Goal: Task Accomplishment & Management: Use online tool/utility

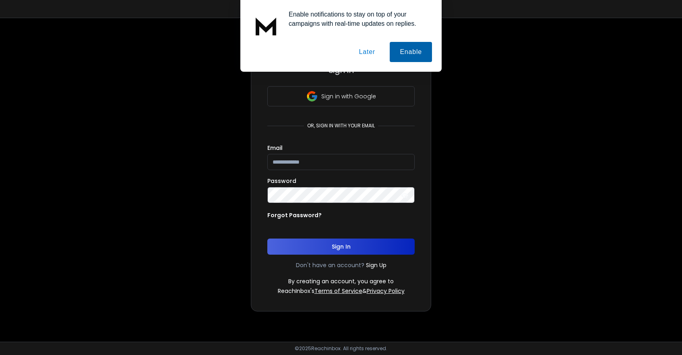
click at [407, 54] on button "Enable" at bounding box center [411, 52] width 42 height 20
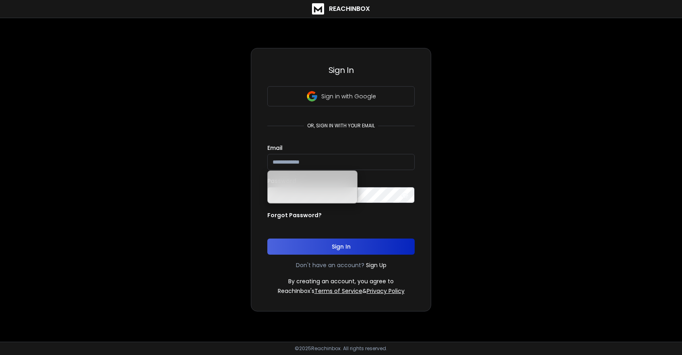
click at [321, 166] on input "email" at bounding box center [340, 162] width 147 height 16
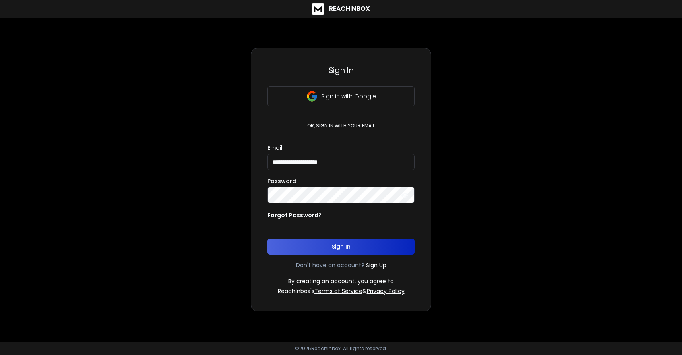
type input "**********"
click at [338, 242] on button "Sign In" at bounding box center [340, 246] width 147 height 16
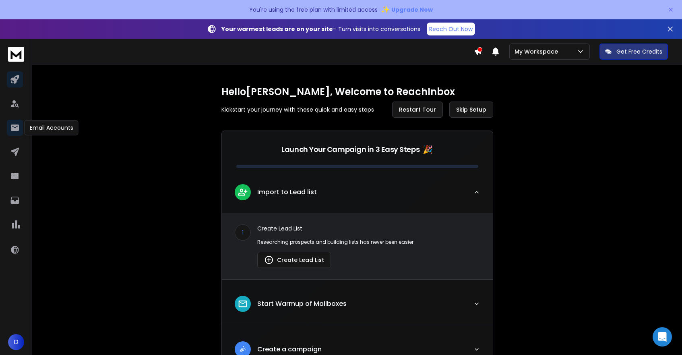
click at [15, 128] on icon at bounding box center [15, 127] width 8 height 6
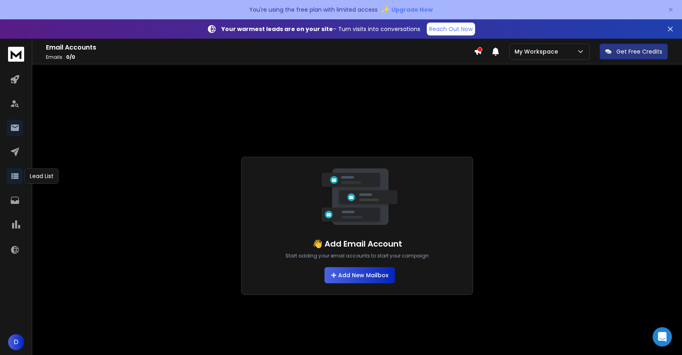
click at [16, 174] on icon at bounding box center [14, 176] width 7 height 6
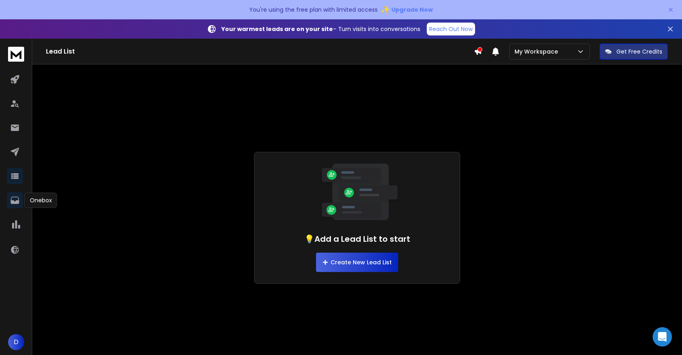
click at [14, 203] on icon at bounding box center [14, 200] width 8 height 7
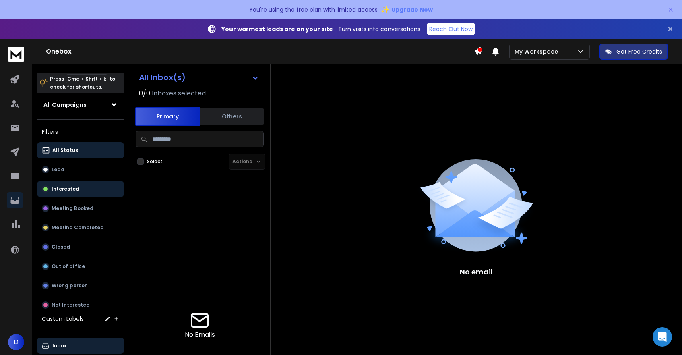
click at [77, 186] on button "Interested" at bounding box center [80, 189] width 87 height 16
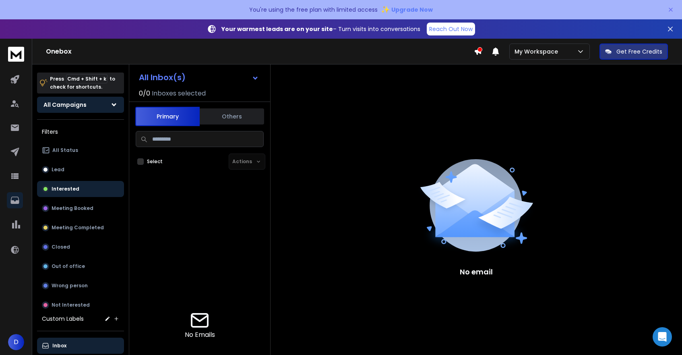
click at [98, 104] on button "All Campaigns" at bounding box center [80, 105] width 87 height 16
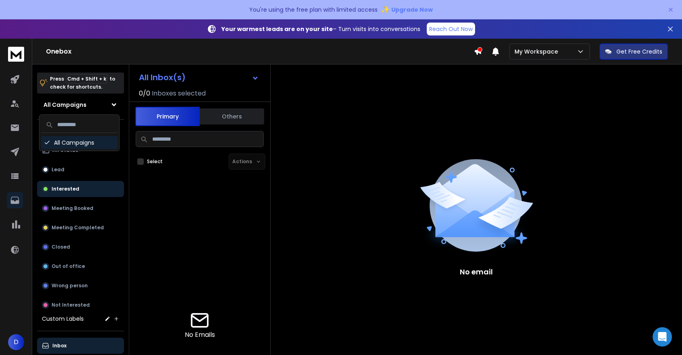
click at [99, 146] on div "All Campaigns" at bounding box center [79, 142] width 77 height 13
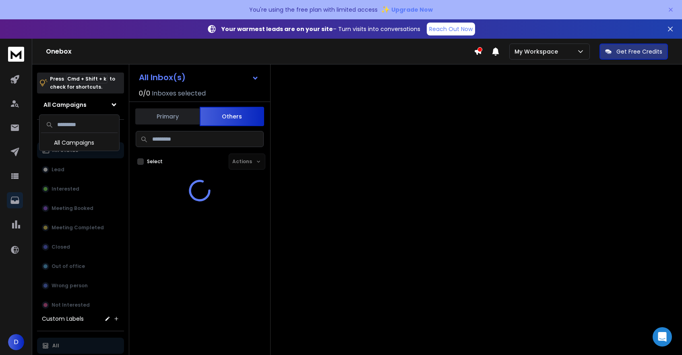
click at [236, 117] on button "Others" at bounding box center [232, 116] width 64 height 19
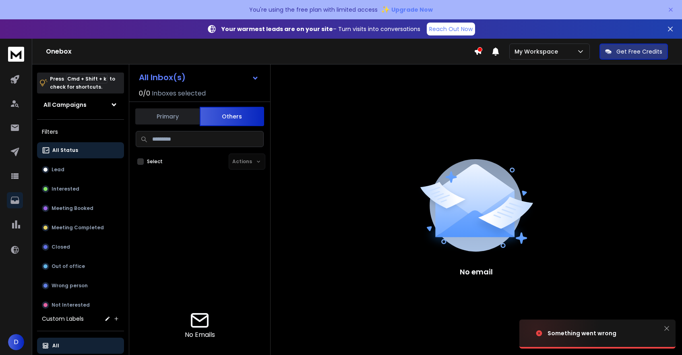
click at [542, 334] on icon "Notifications (F8)" at bounding box center [539, 332] width 7 height 7
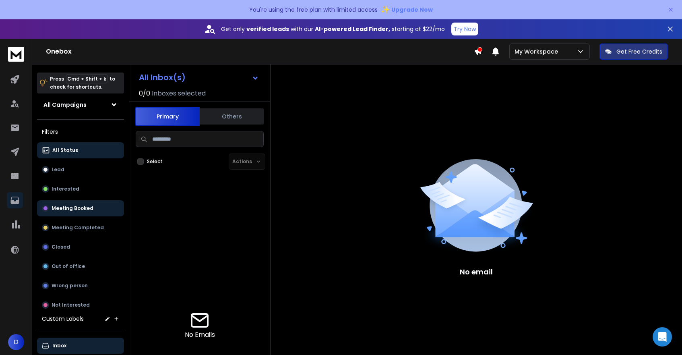
click at [88, 209] on p "Meeting Booked" at bounding box center [73, 208] width 42 height 6
click at [12, 107] on icon at bounding box center [15, 104] width 10 height 10
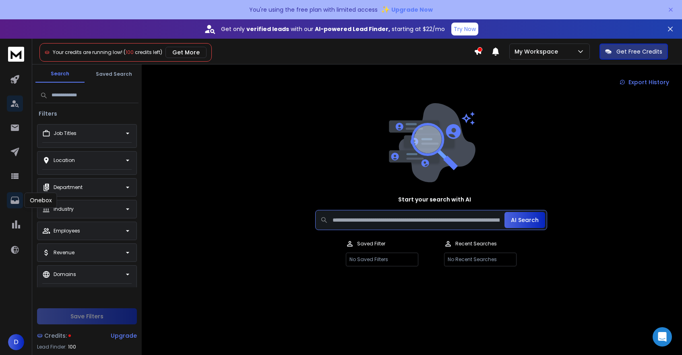
click at [13, 203] on icon at bounding box center [14, 200] width 8 height 7
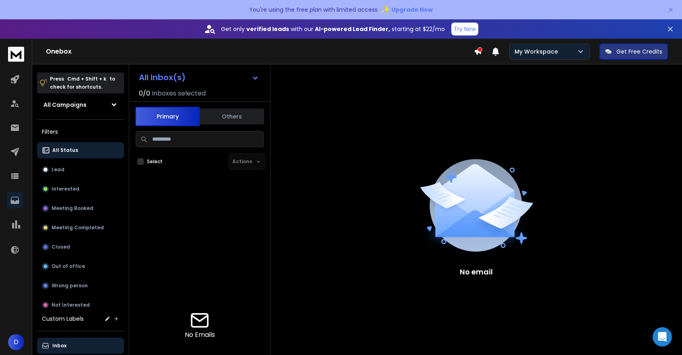
click at [563, 48] on div "My Workspace" at bounding box center [550, 52] width 70 height 8
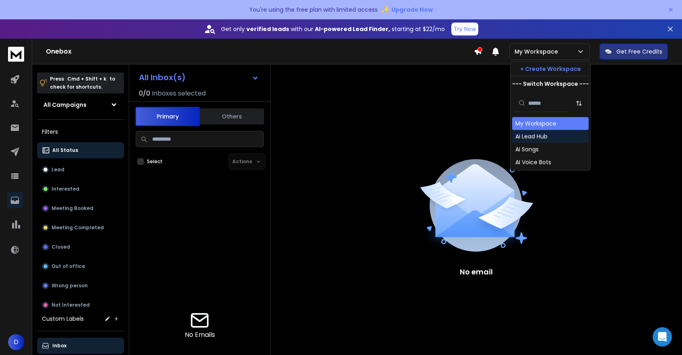
click at [542, 140] on div "Ai Lead Hub" at bounding box center [532, 137] width 32 height 8
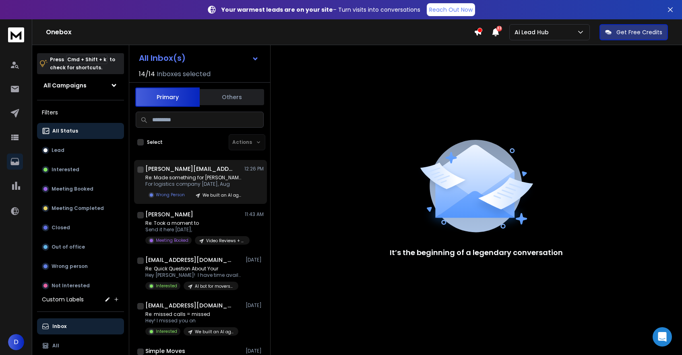
click at [186, 179] on p "Re: Made something for [PERSON_NAME]" at bounding box center [193, 177] width 97 height 6
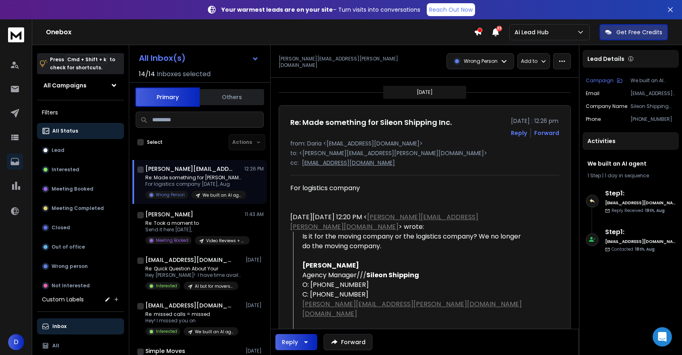
click at [173, 198] on div "Wrong Person" at bounding box center [166, 195] width 43 height 8
